Goal: Task Accomplishment & Management: Manage account settings

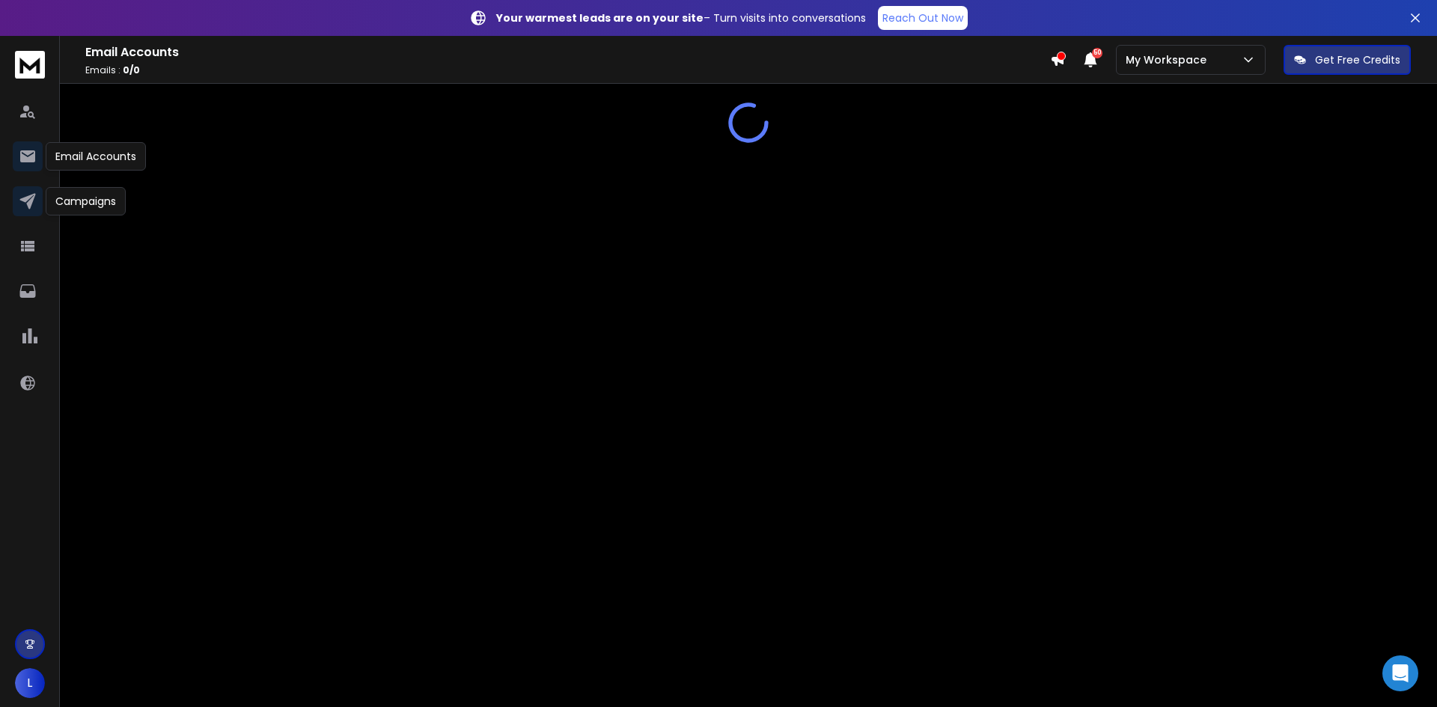
click at [31, 201] on icon at bounding box center [27, 201] width 16 height 16
click at [39, 161] on link at bounding box center [28, 156] width 30 height 30
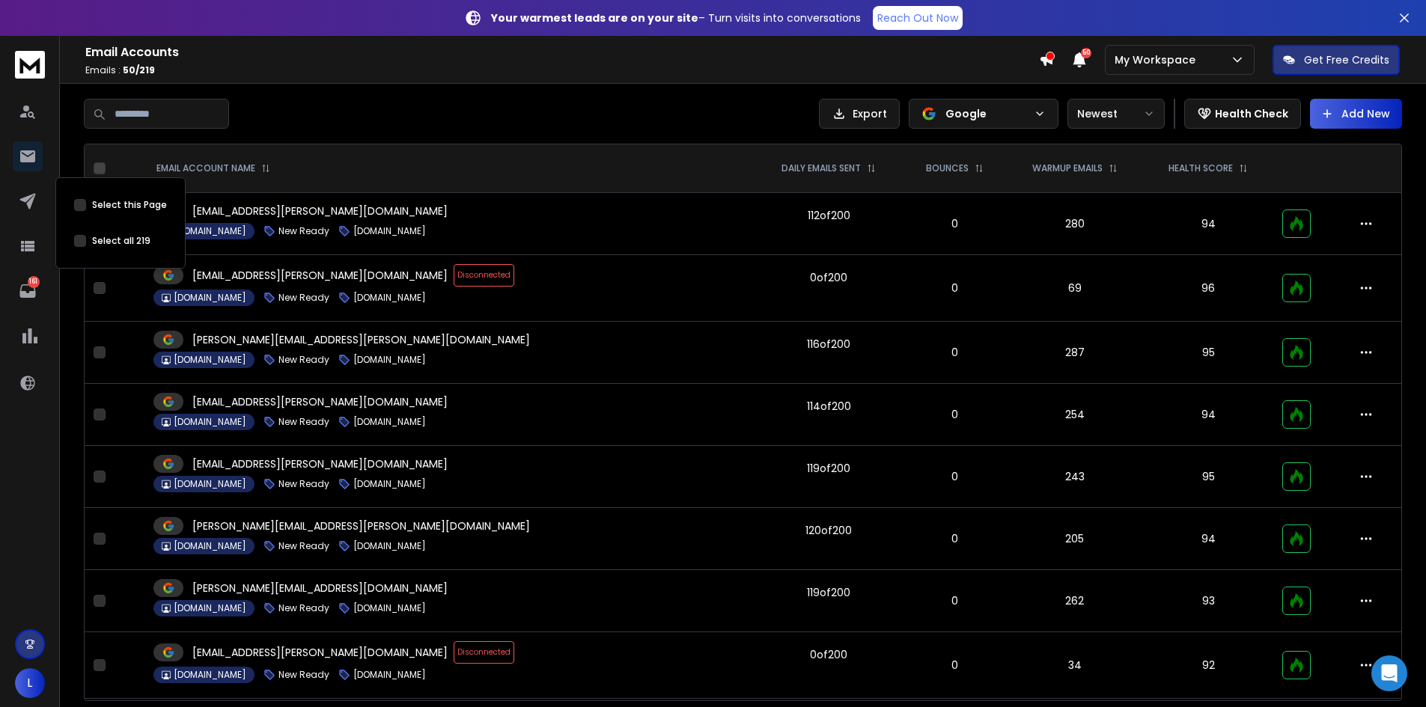
click at [79, 243] on button "Select this Page" at bounding box center [80, 241] width 12 height 12
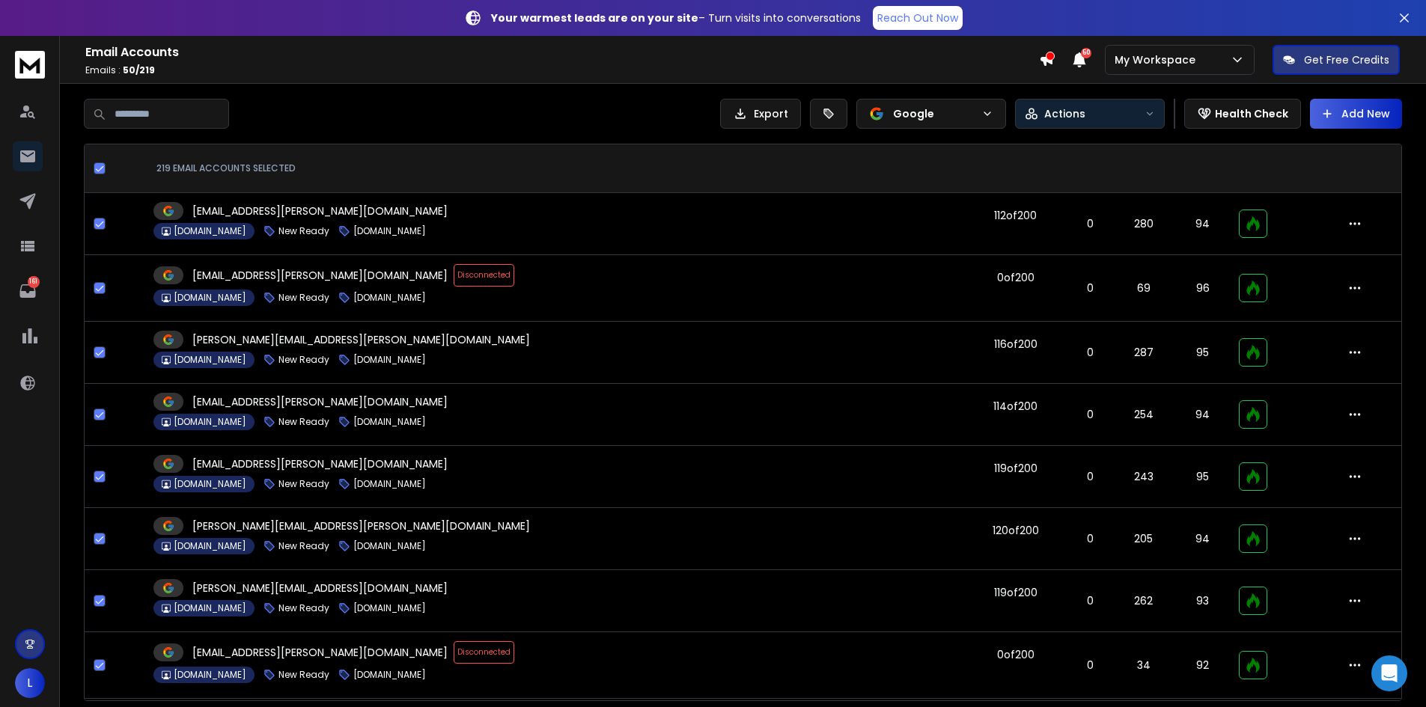
click at [1145, 114] on button "Actions" at bounding box center [1090, 114] width 150 height 30
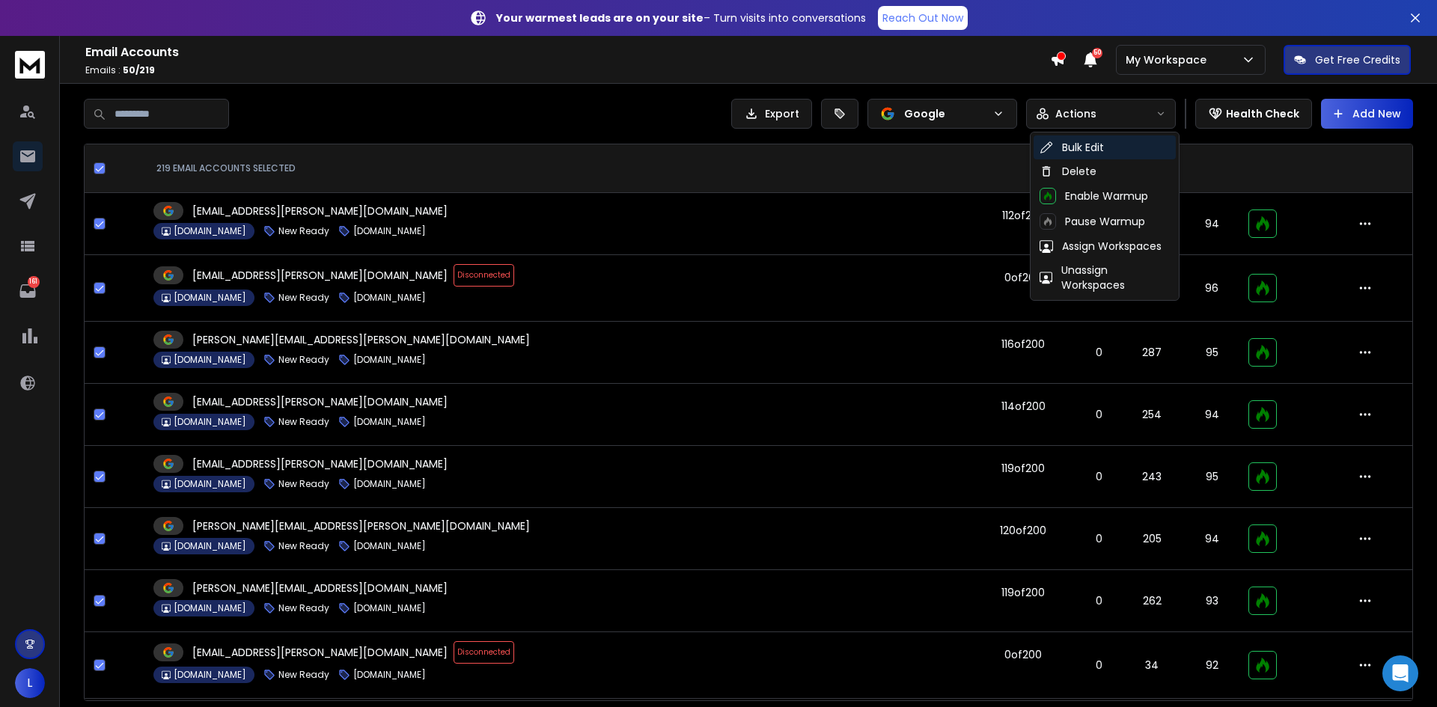
click at [1117, 153] on div "Bulk Edit" at bounding box center [1105, 147] width 142 height 24
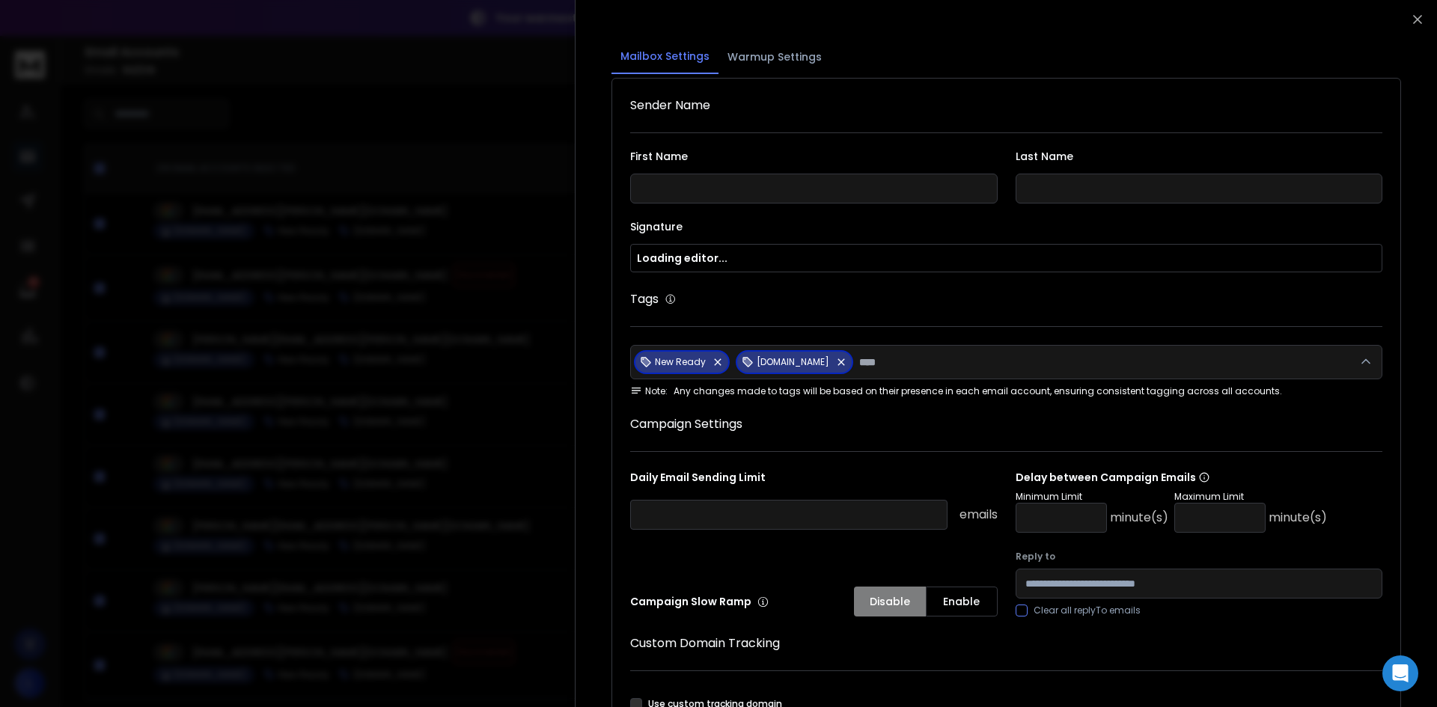
click at [723, 202] on input "text" at bounding box center [814, 189] width 368 height 30
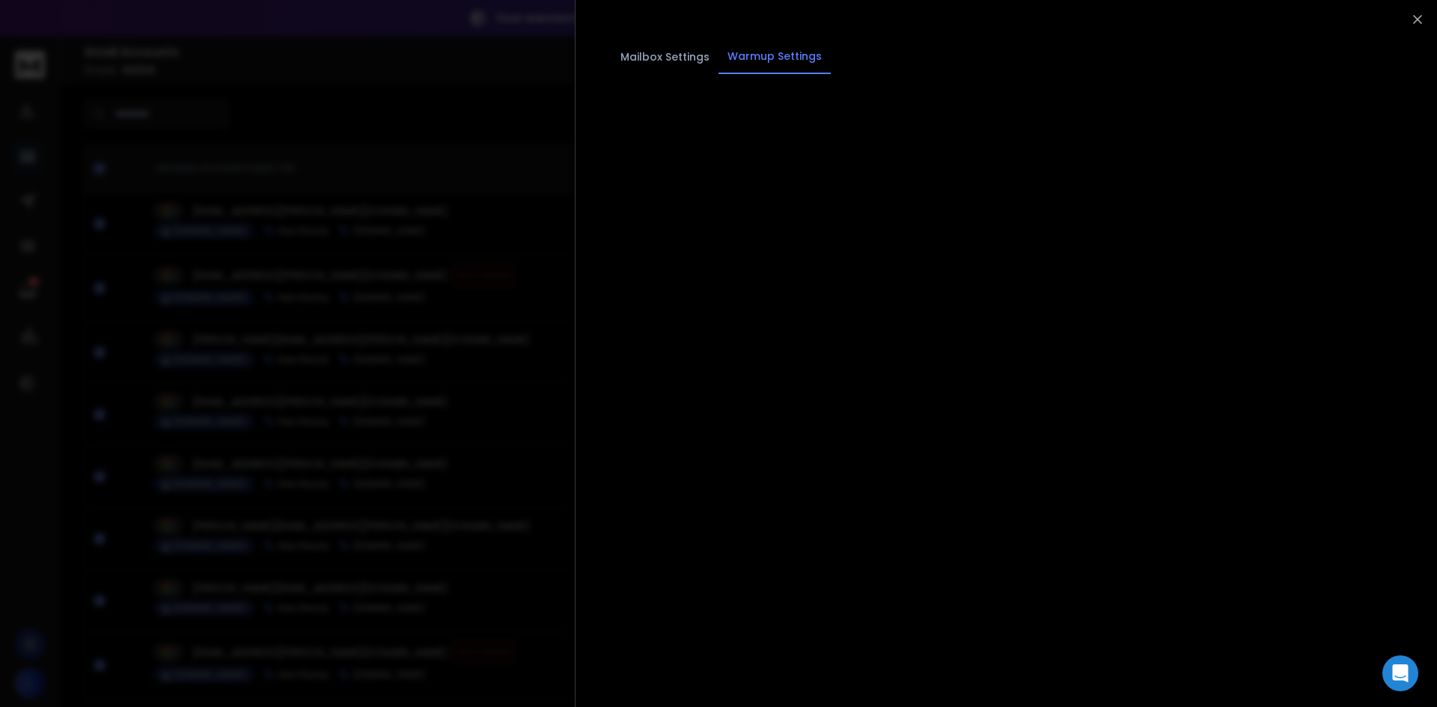
click at [775, 58] on button "Warmup Settings" at bounding box center [775, 57] width 112 height 34
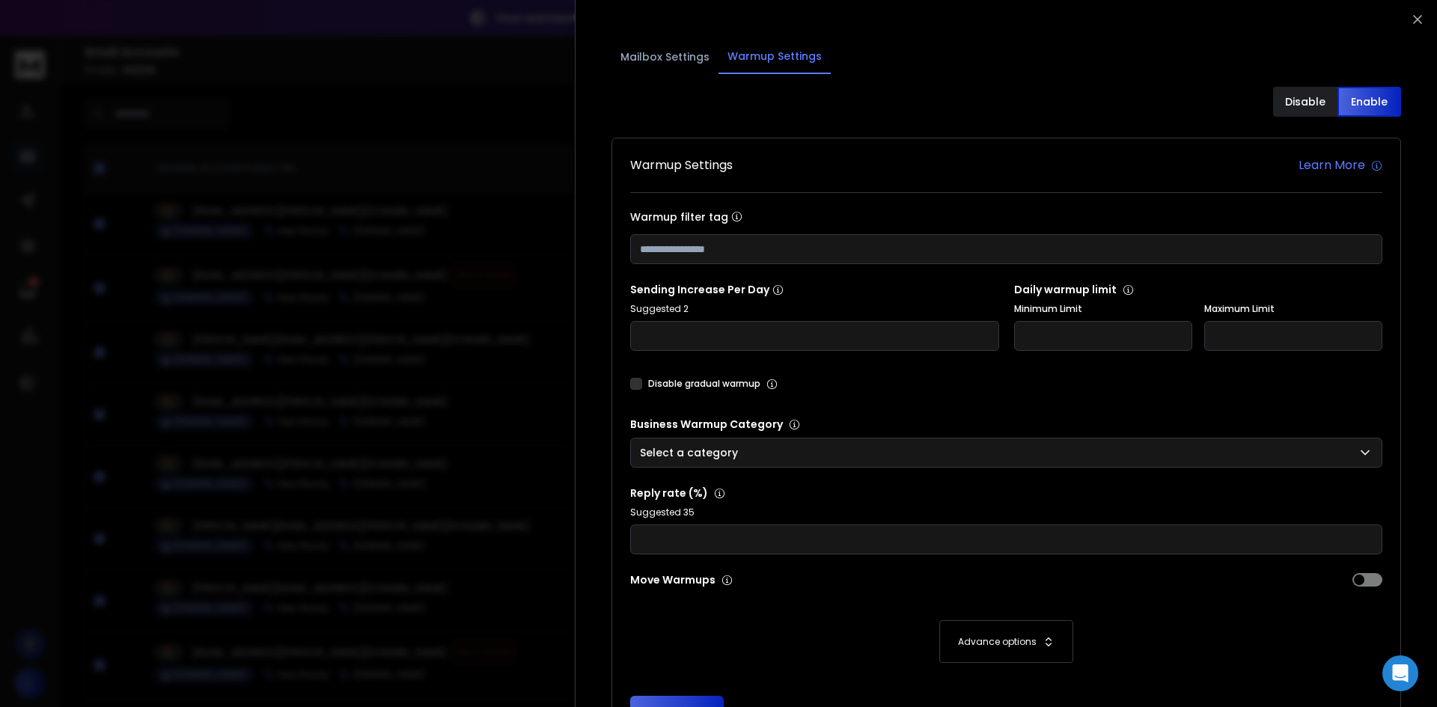
click at [698, 350] on input "number" at bounding box center [814, 336] width 369 height 30
type input "**"
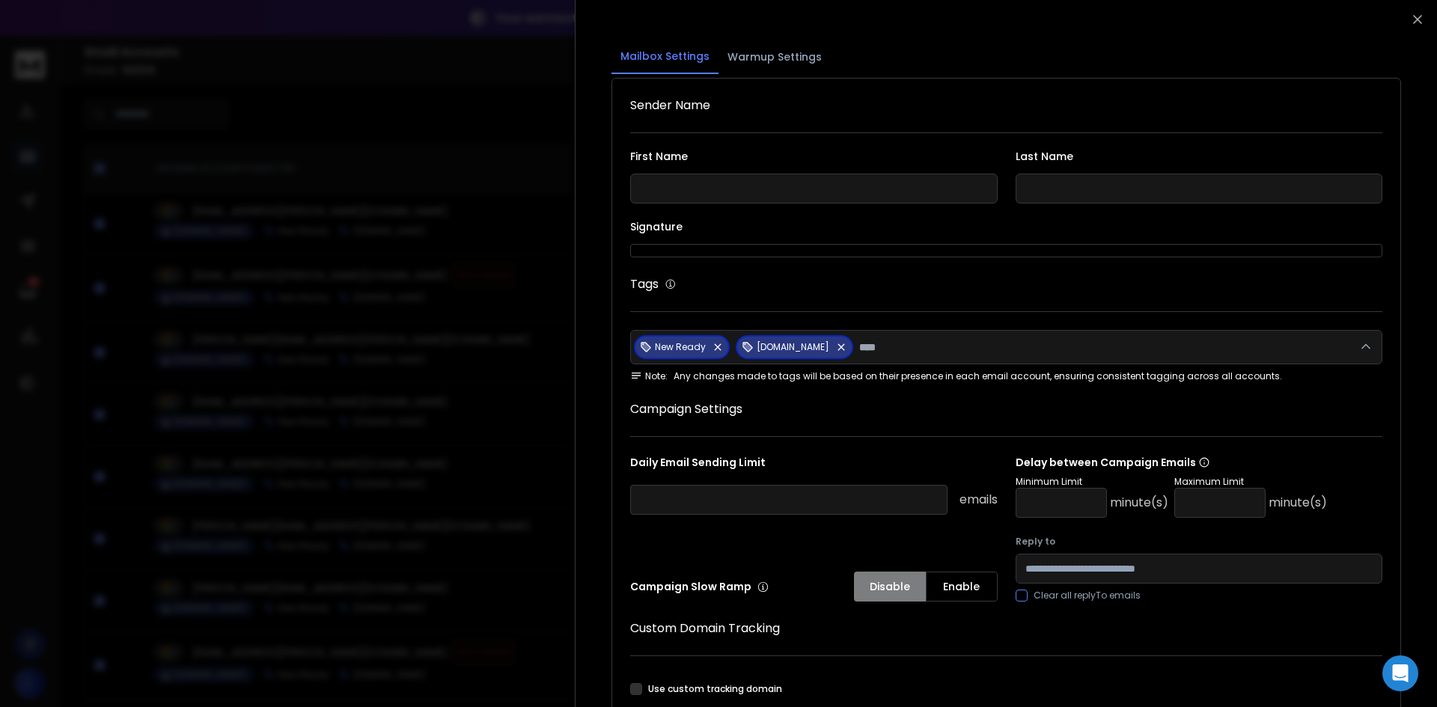
click at [675, 70] on button "Mailbox Settings" at bounding box center [665, 57] width 107 height 34
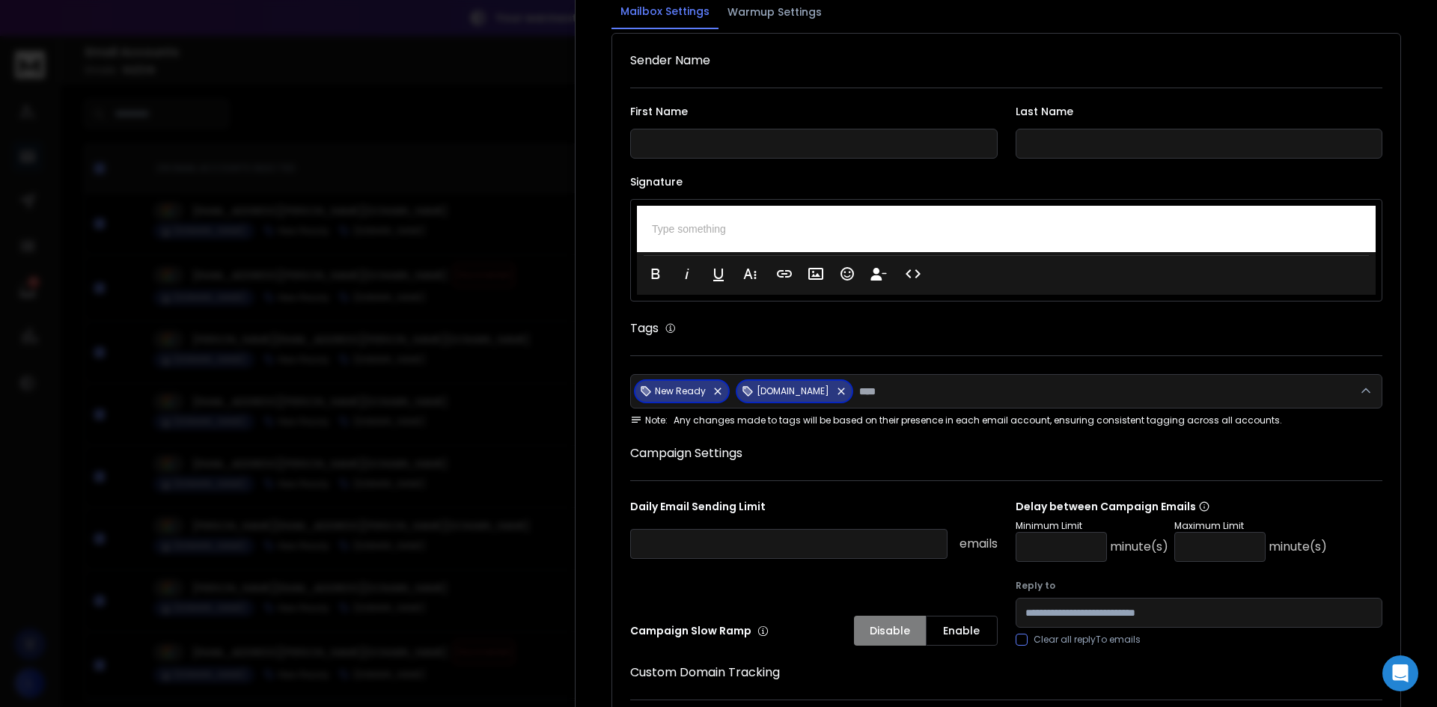
scroll to position [75, 0]
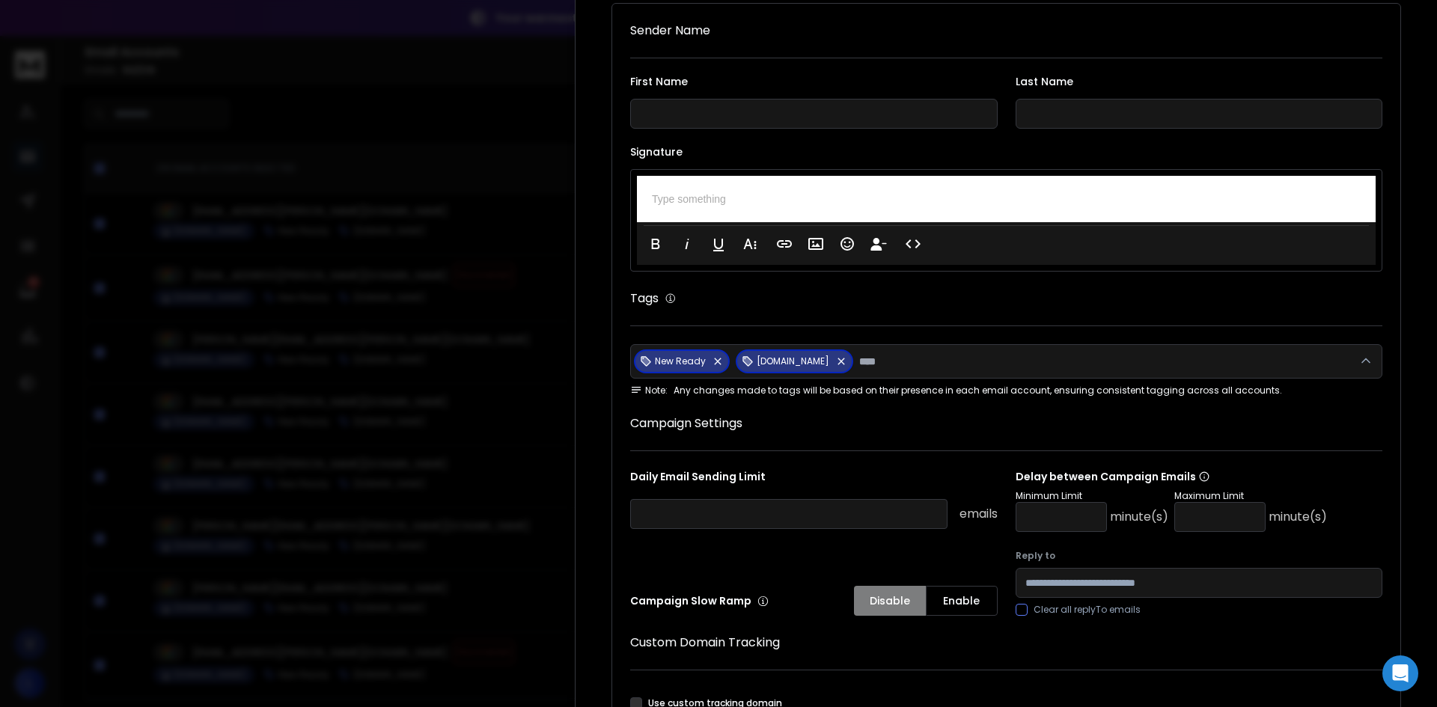
click at [765, 511] on input "number" at bounding box center [788, 514] width 317 height 30
type input "**"
type input "*"
type input "**"
drag, startPoint x: 1067, startPoint y: 520, endPoint x: 981, endPoint y: 517, distance: 86.2
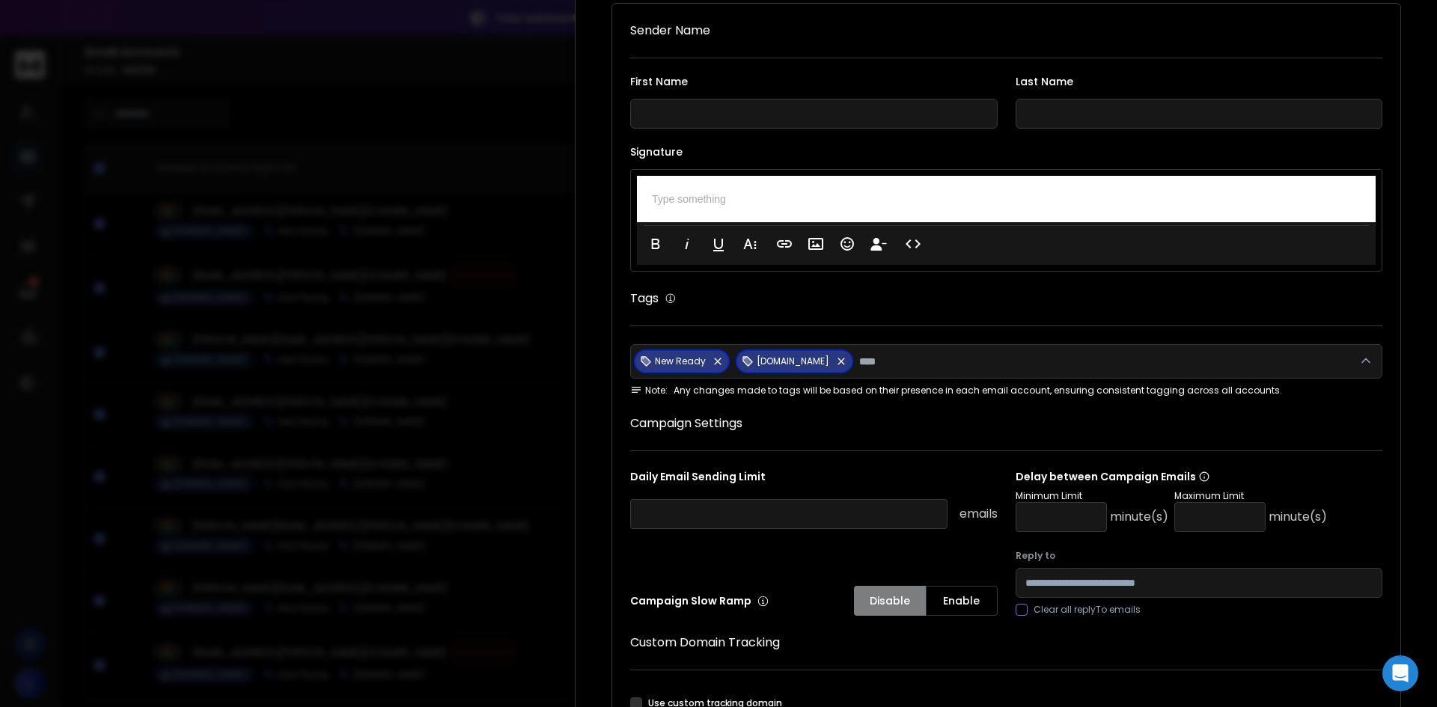
click at [981, 517] on div "Daily Email Sending Limit ** emails Delay between Campaign Emails Minimum Limit…" at bounding box center [1006, 542] width 752 height 147
type input "*"
click at [972, 475] on p "Daily Email Sending Limit" at bounding box center [814, 479] width 368 height 21
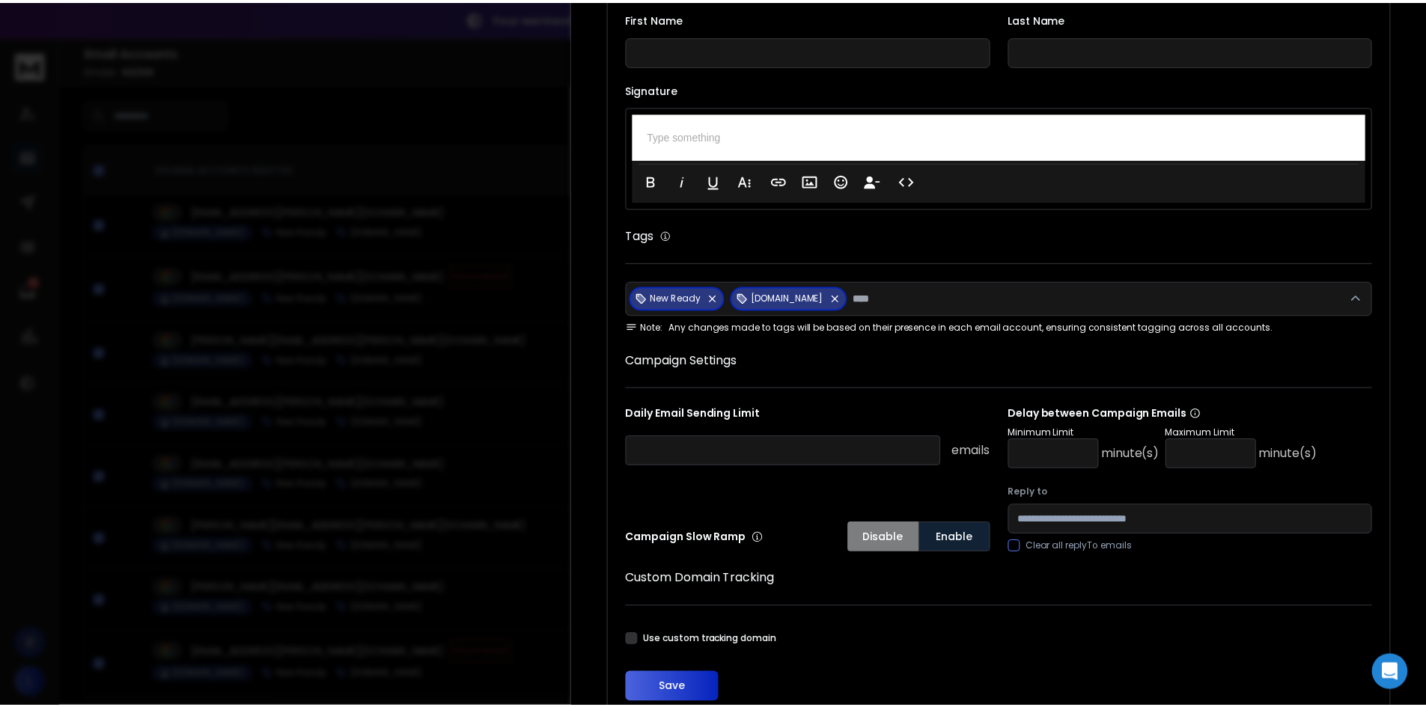
scroll to position [195, 0]
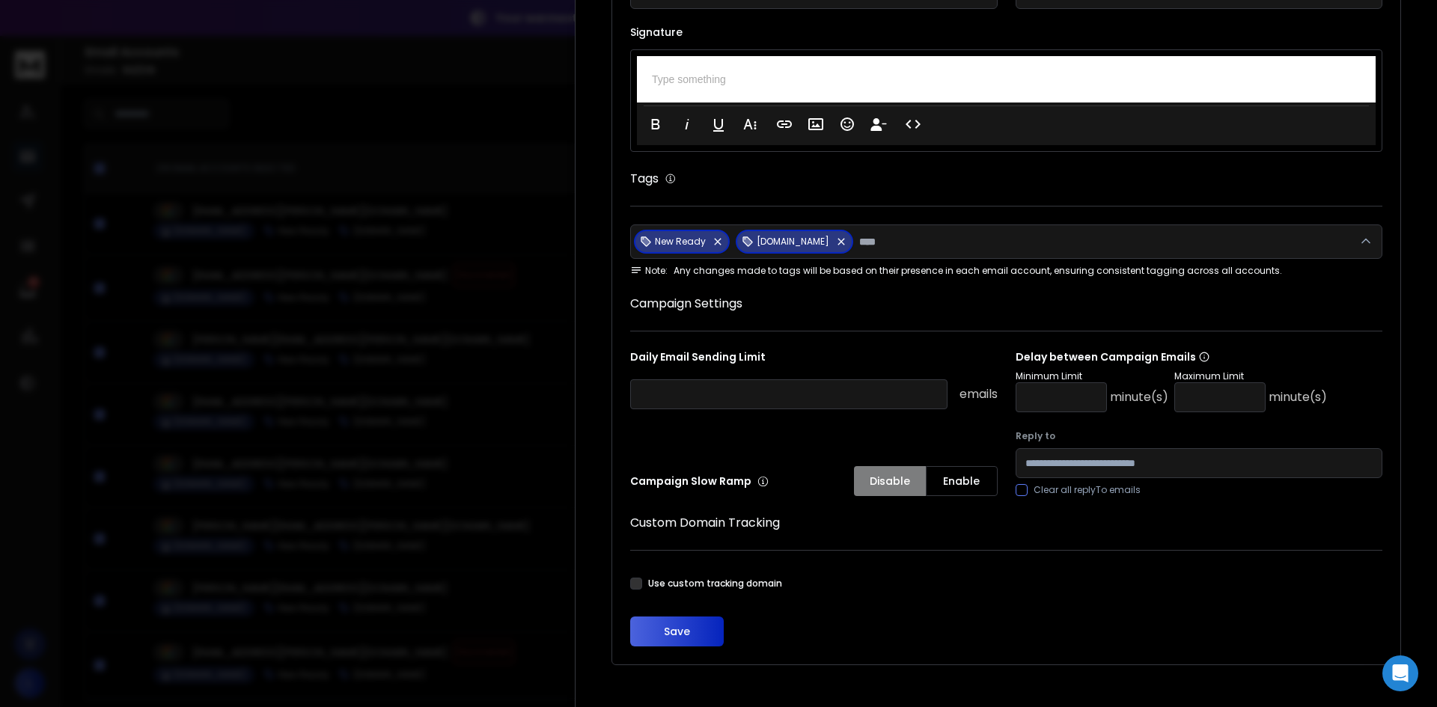
click at [671, 647] on div "Sender Name First Name Last Name Signature Type something Clear Formatting Font…" at bounding box center [1007, 274] width 790 height 782
click at [671, 645] on button "Save" at bounding box center [677, 632] width 94 height 30
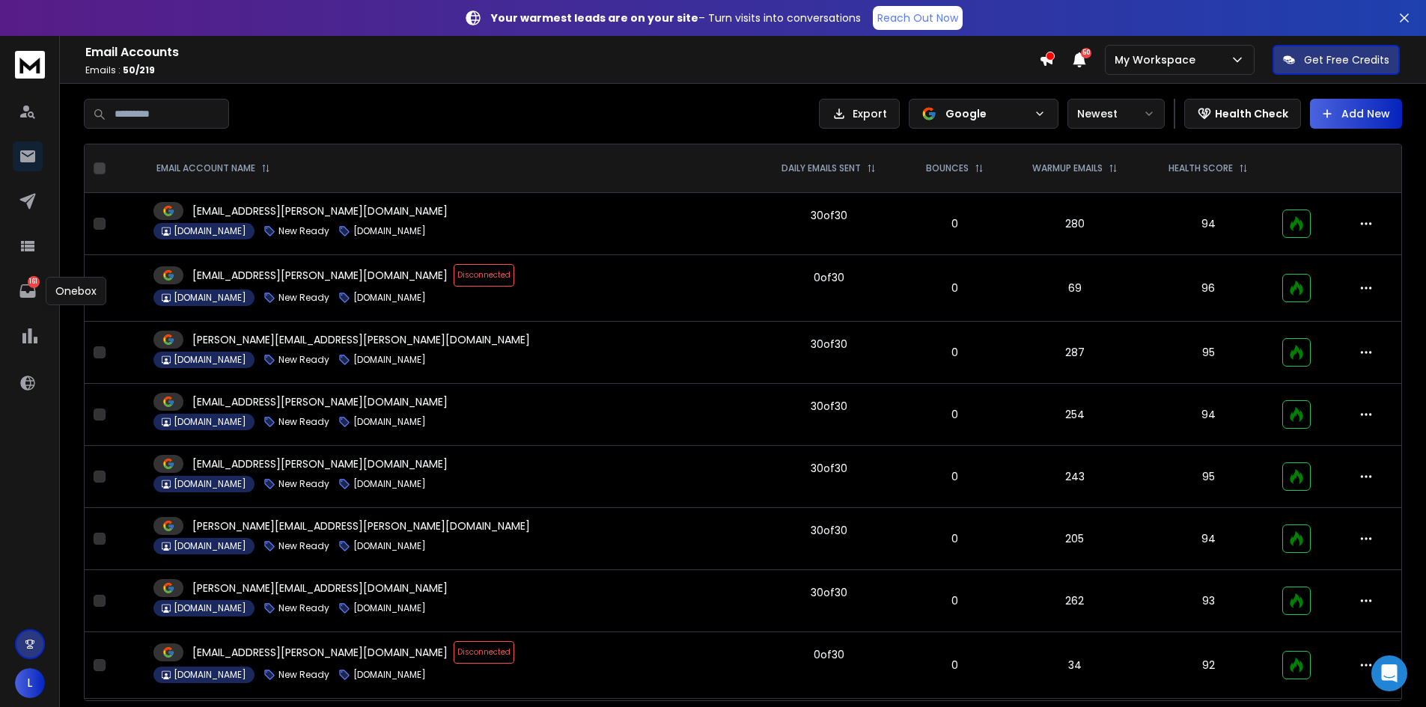
click at [41, 287] on link "161" at bounding box center [28, 291] width 30 height 30
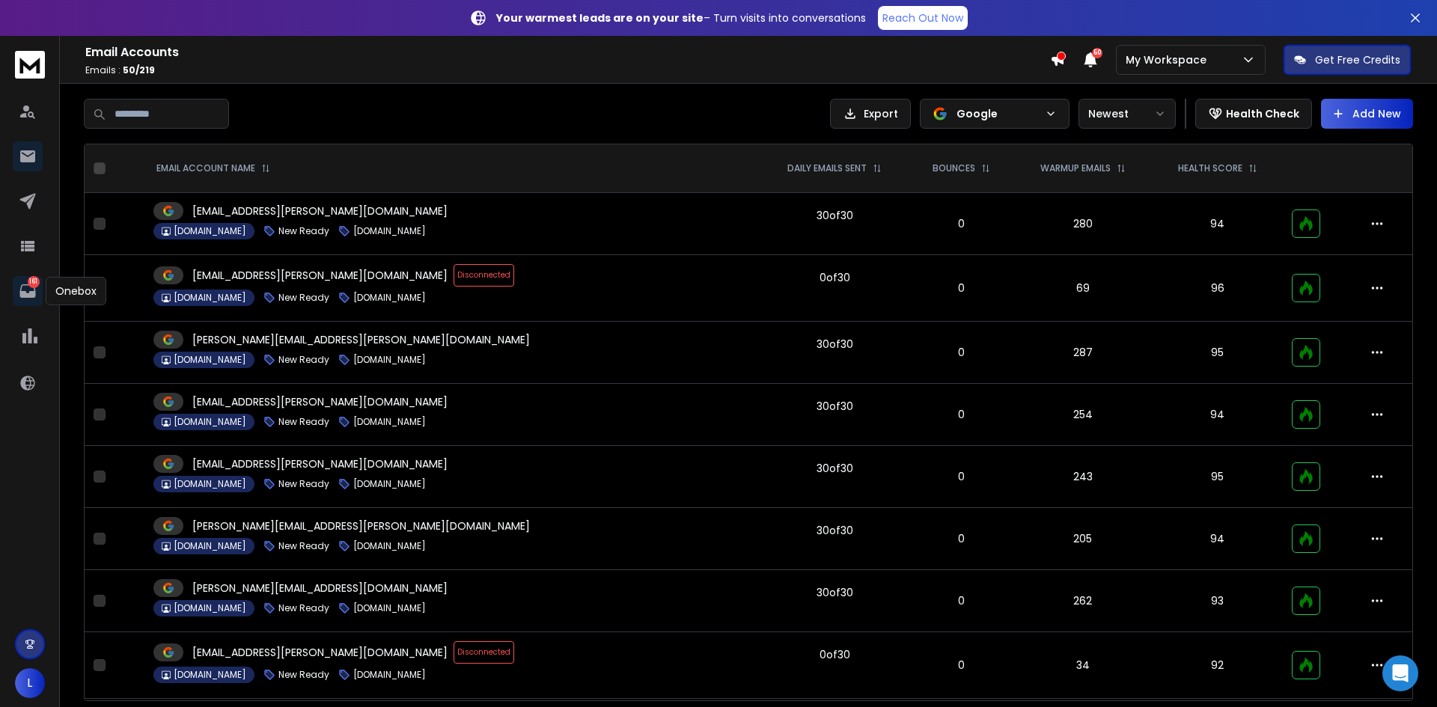
click at [40, 287] on link "161" at bounding box center [28, 291] width 30 height 30
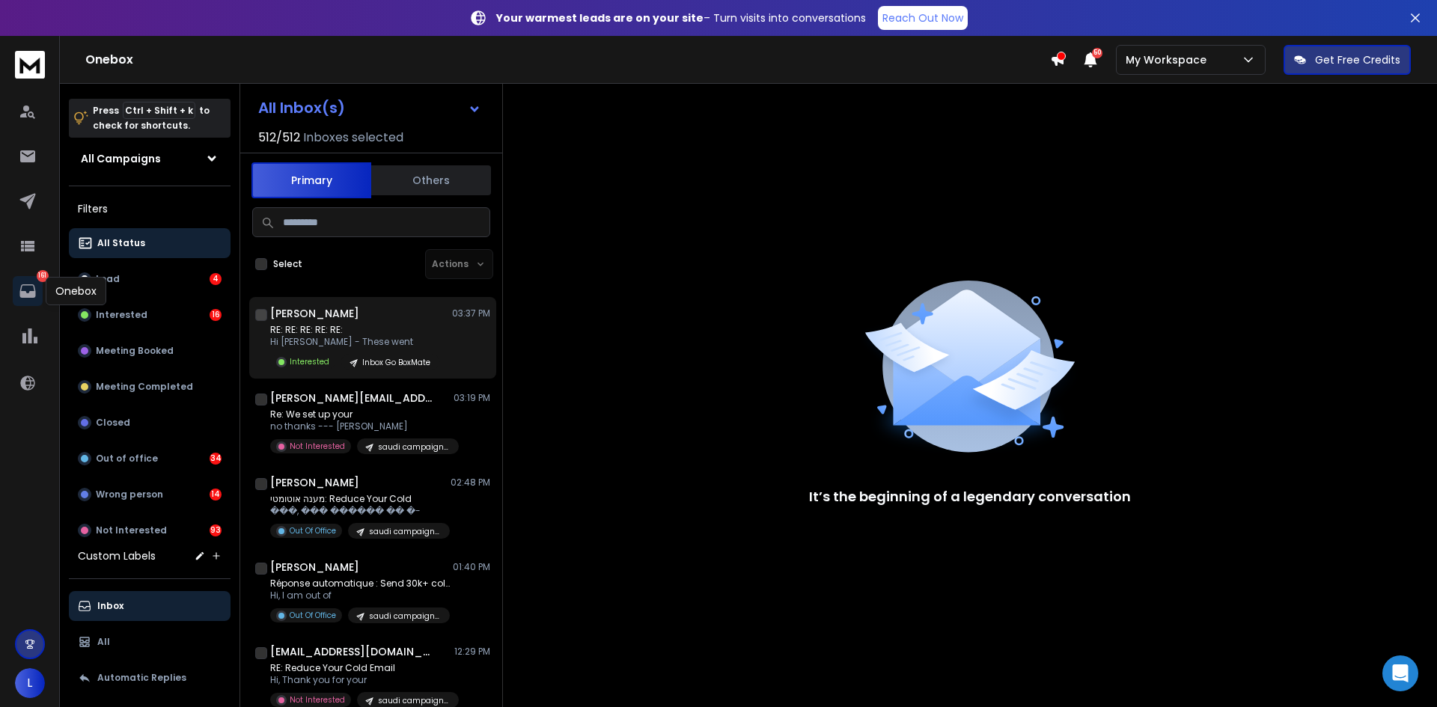
click at [465, 311] on p "03:37 PM" at bounding box center [471, 314] width 38 height 12
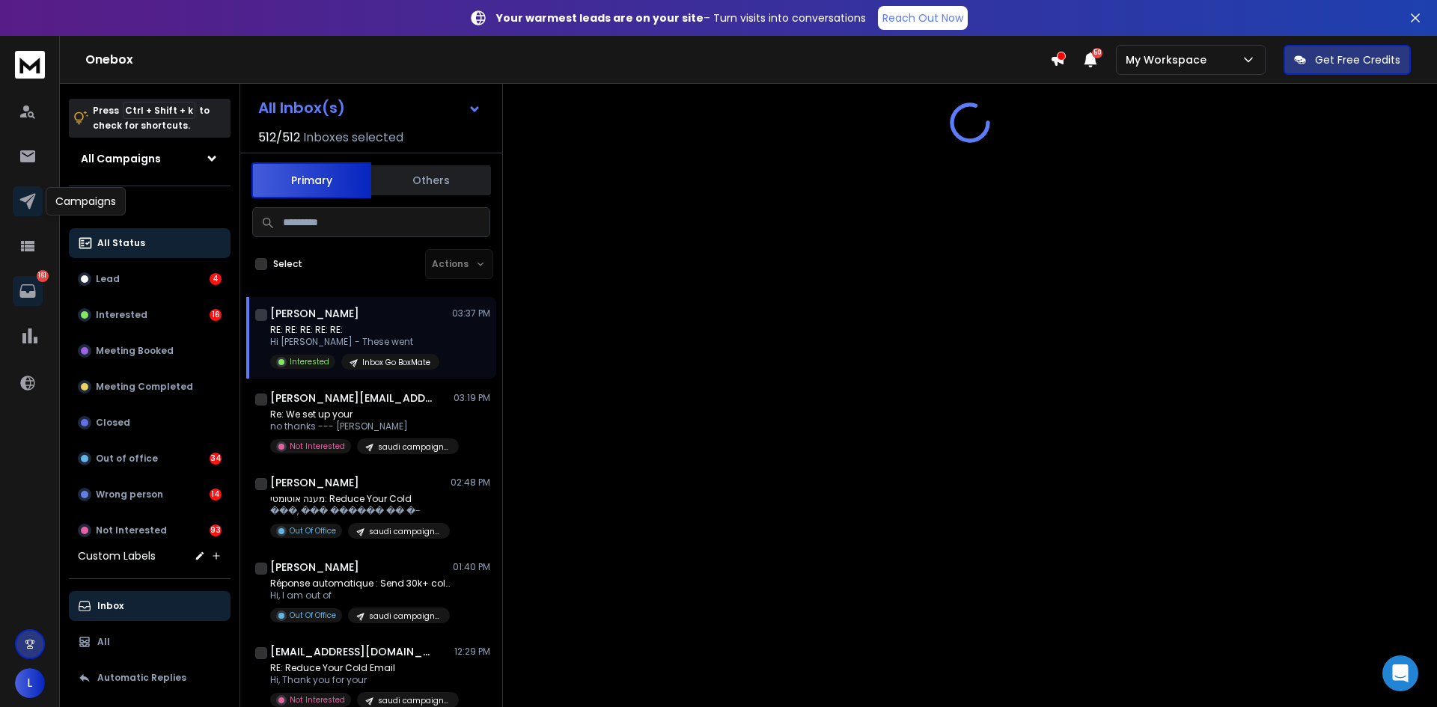
click at [39, 202] on link at bounding box center [28, 201] width 30 height 30
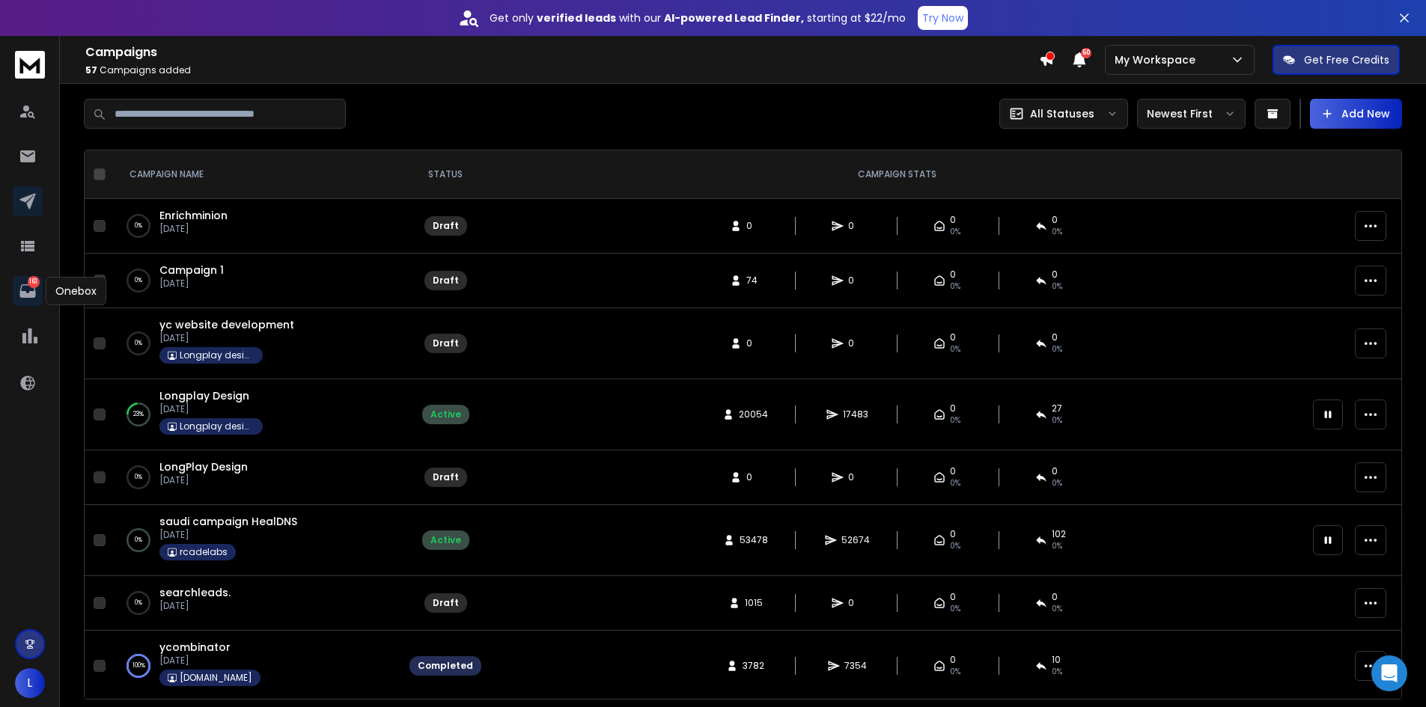
click at [24, 284] on icon at bounding box center [28, 291] width 18 height 18
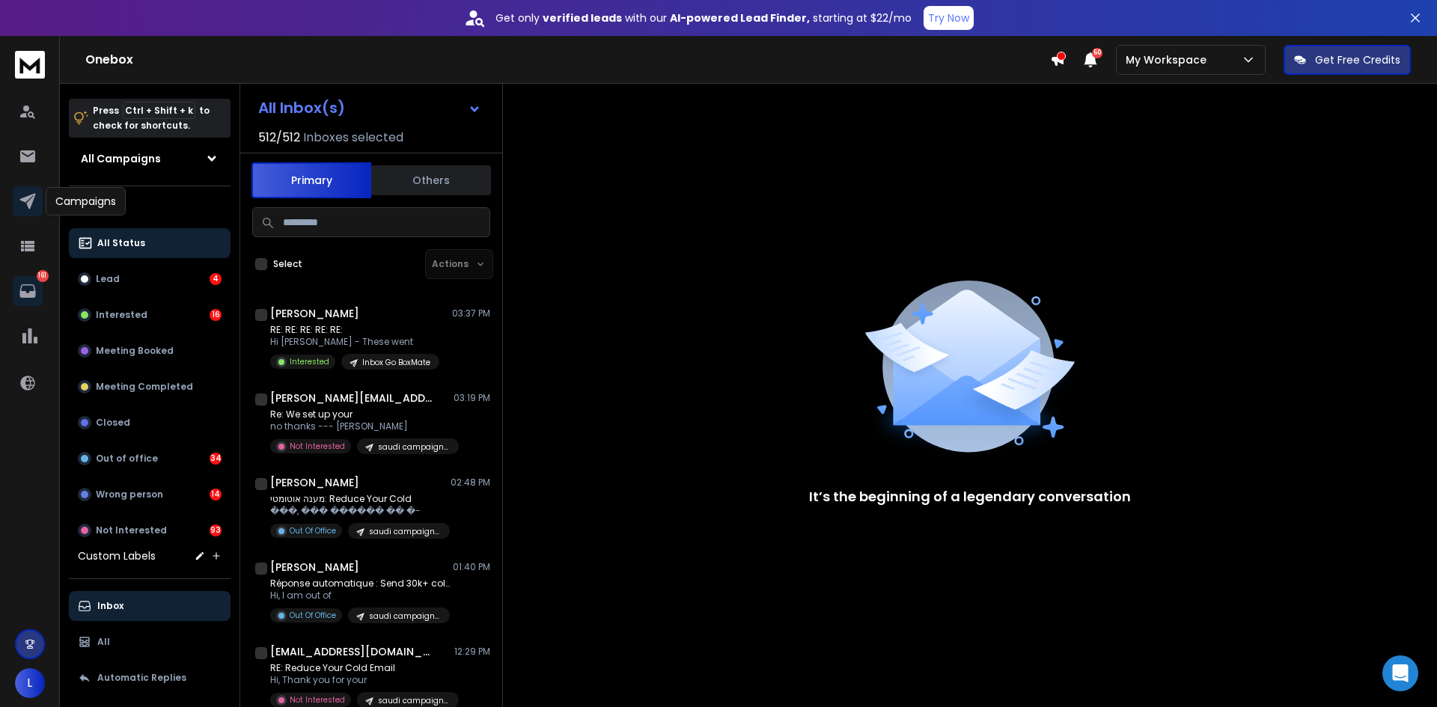
click at [39, 193] on link at bounding box center [28, 201] width 30 height 30
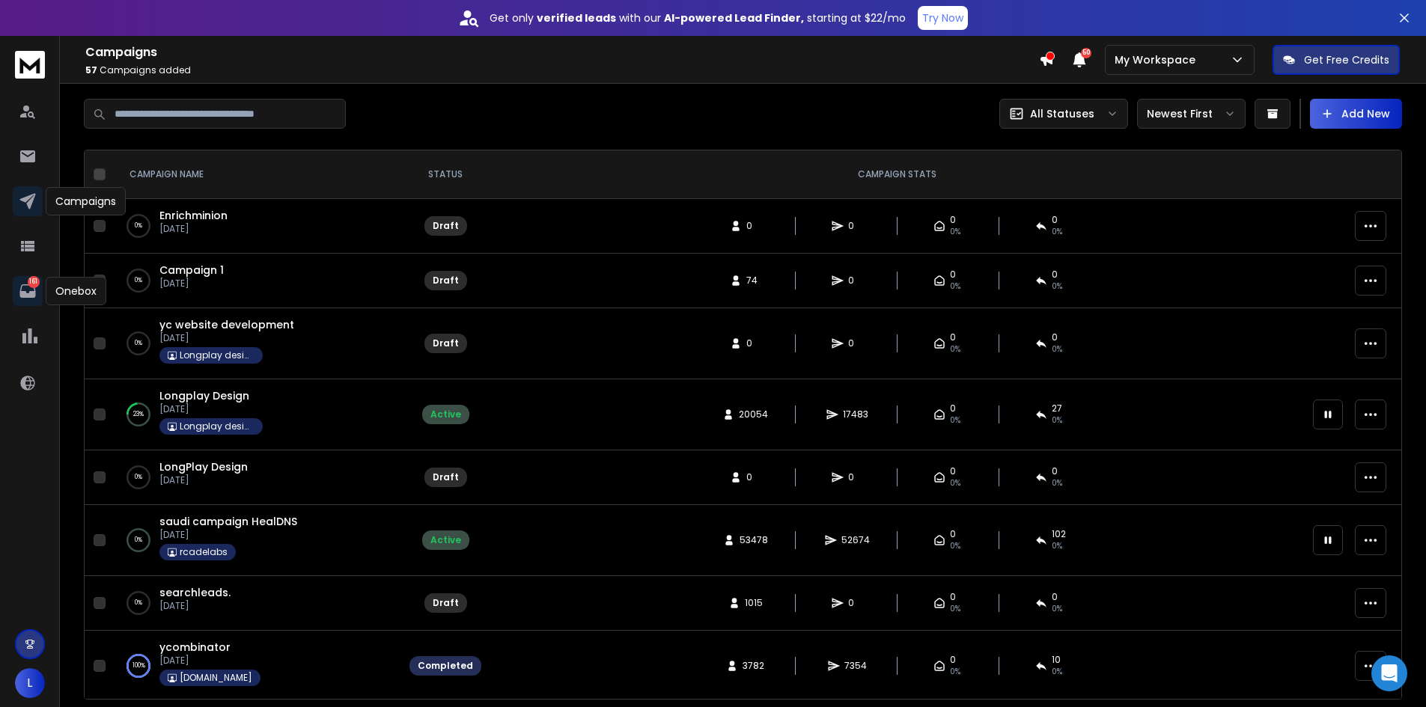
click at [37, 300] on link "161" at bounding box center [28, 291] width 30 height 30
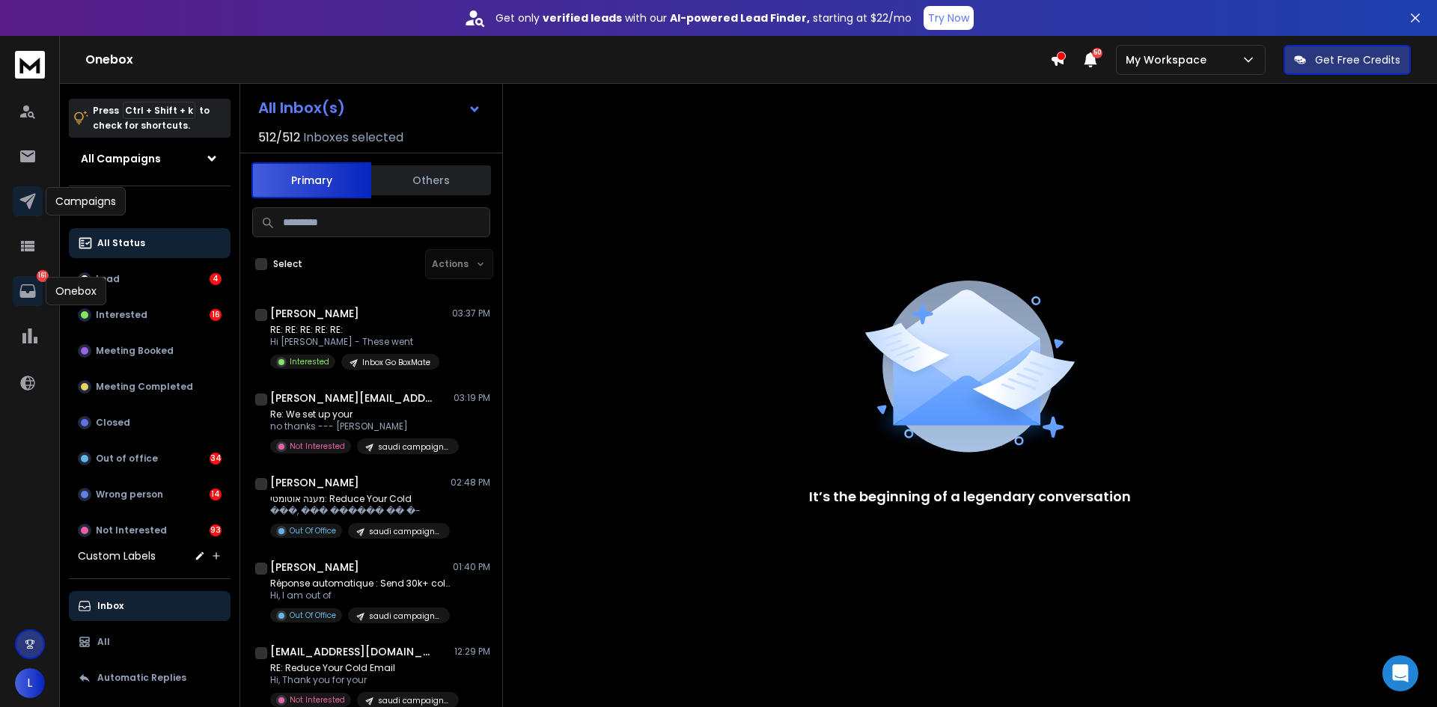
click at [33, 205] on icon at bounding box center [28, 201] width 18 height 18
